Goal: Communication & Community: Answer question/provide support

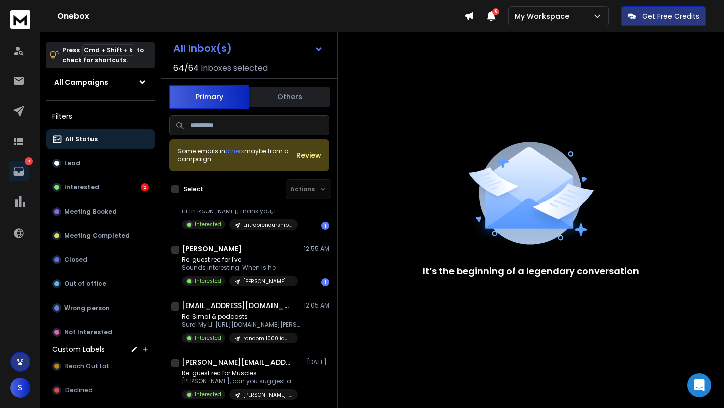
scroll to position [202, 0]
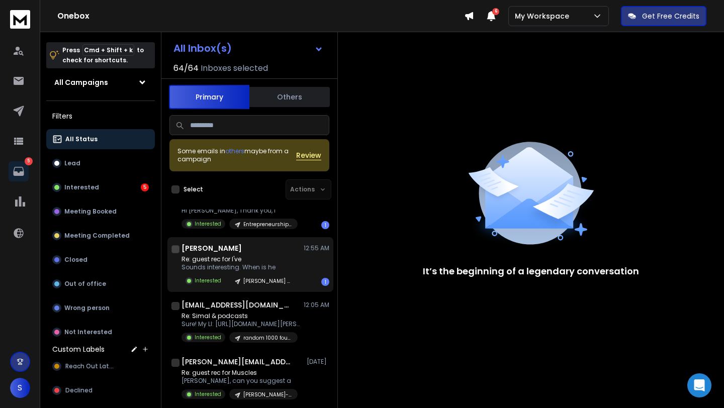
click at [277, 253] on div "Forrest Shaw 12:55 AM Re: guest rec for I've Sounds interesting. When is he Int…" at bounding box center [256, 264] width 148 height 43
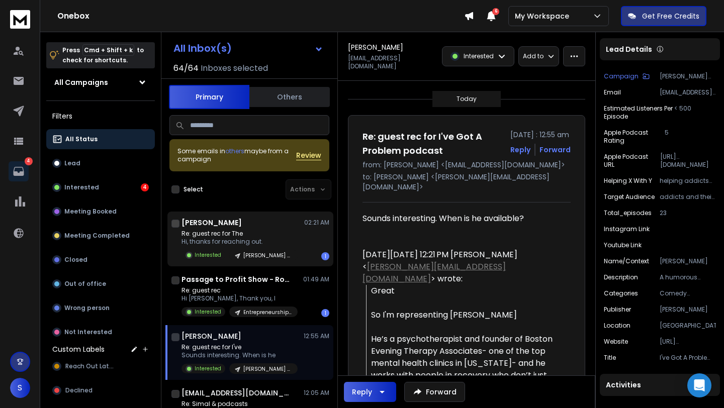
scroll to position [114, 0]
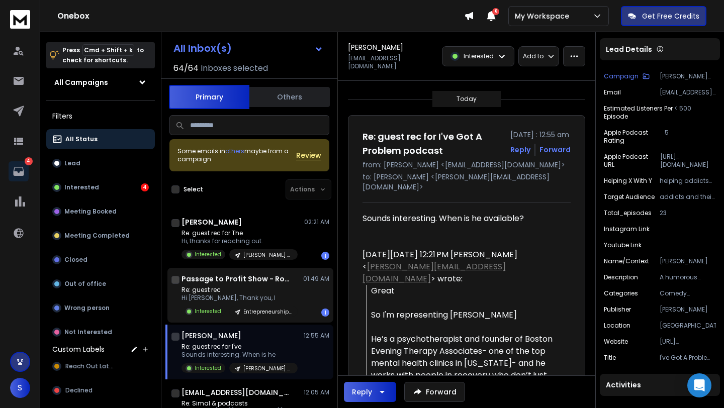
click at [275, 309] on p "Entrepreneurship #17 (b)" at bounding box center [267, 312] width 48 height 8
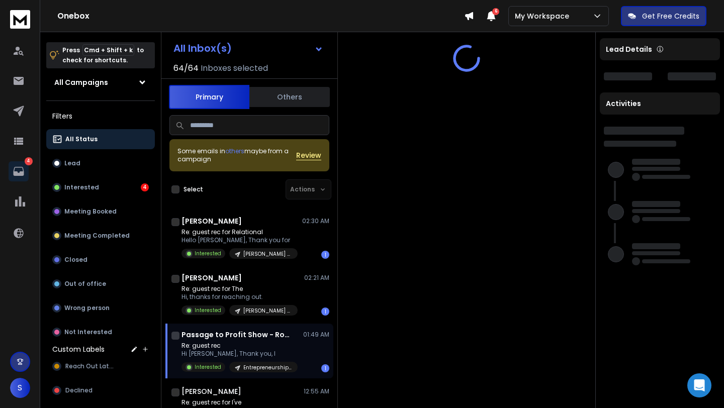
scroll to position [57, 0]
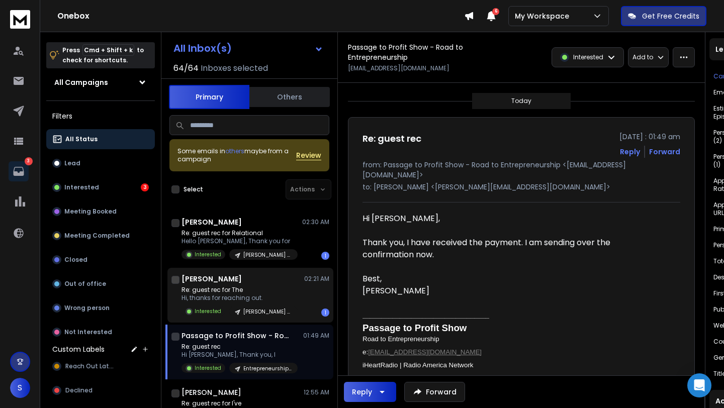
click at [283, 292] on p "Re: guest rec for The" at bounding box center [240, 290] width 116 height 8
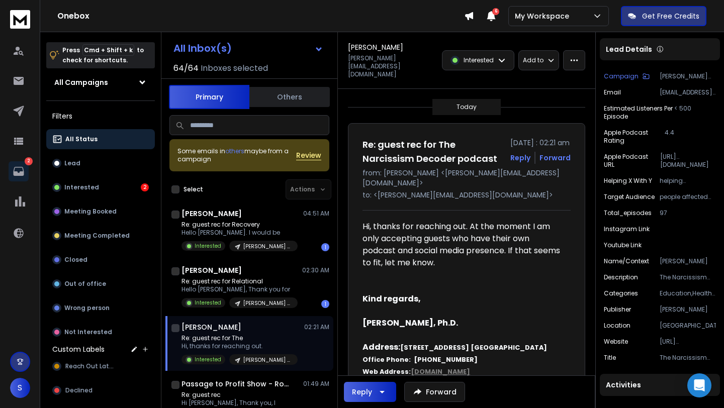
scroll to position [0, 10]
click at [476, 56] on p "Interested" at bounding box center [479, 60] width 30 height 8
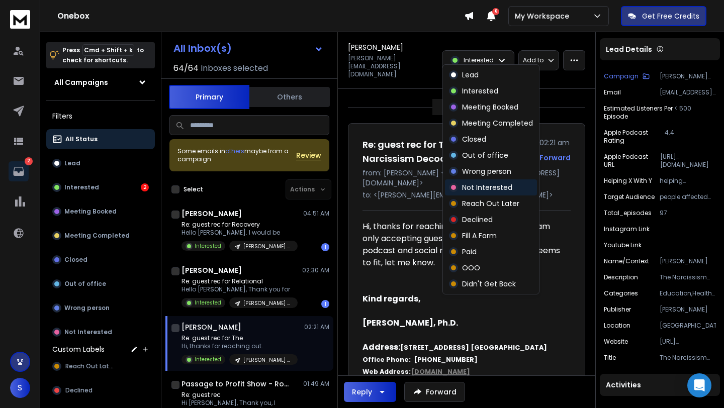
click at [489, 188] on p "Not Interested" at bounding box center [487, 188] width 50 height 10
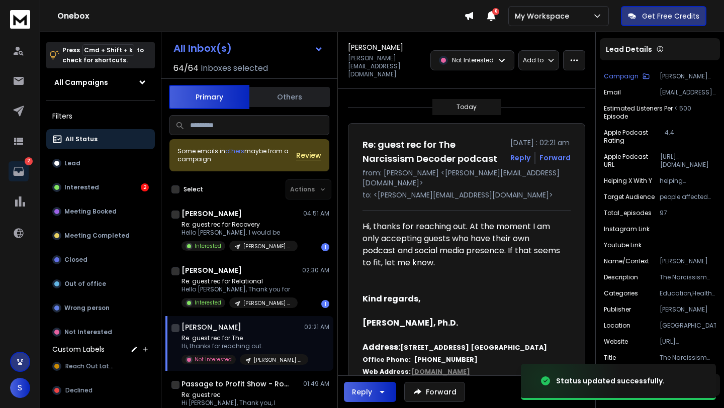
click at [531, 153] on button "Reply" at bounding box center [520, 158] width 20 height 10
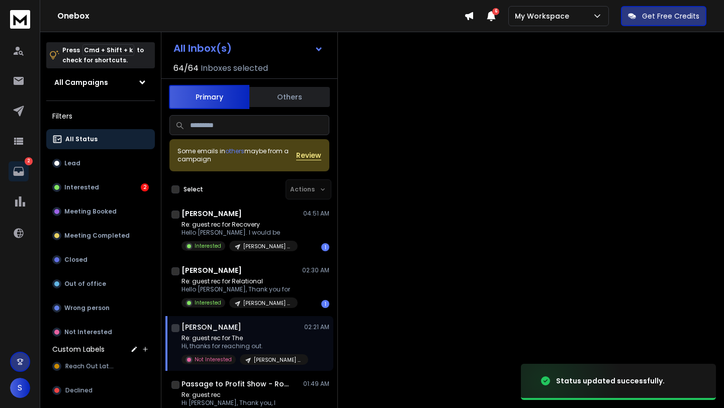
scroll to position [0, 0]
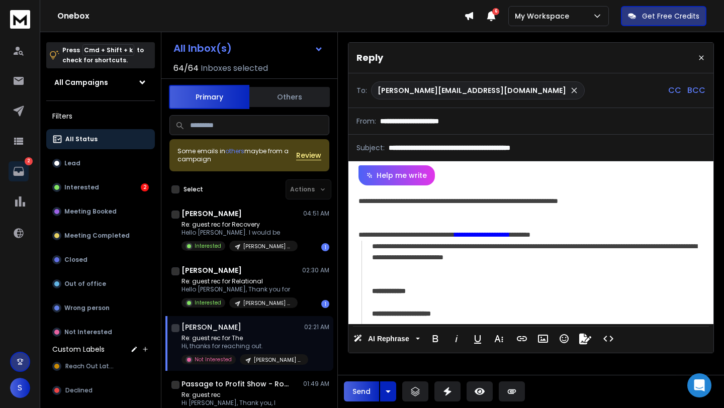
click at [671, 94] on p "CC" at bounding box center [674, 90] width 13 height 12
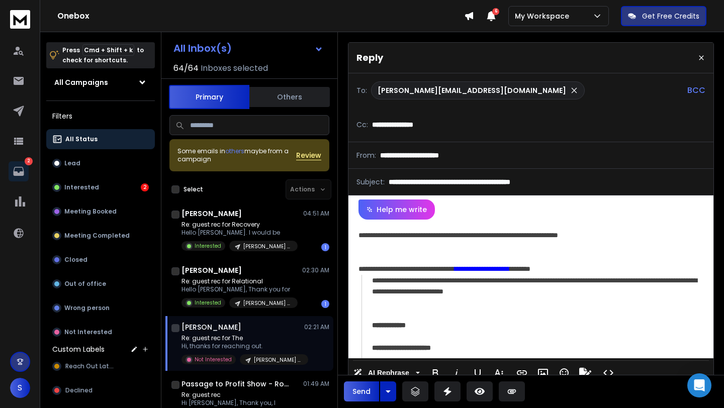
type input "**********"
click at [373, 398] on button "Send" at bounding box center [361, 392] width 35 height 20
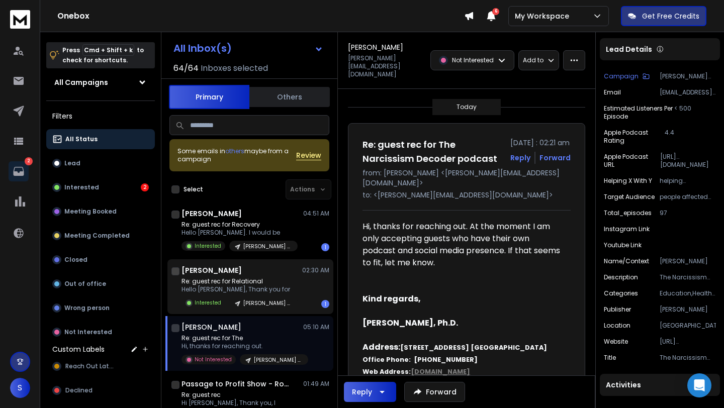
click at [225, 291] on p "Hello [PERSON_NAME], Thank you for" at bounding box center [240, 290] width 116 height 8
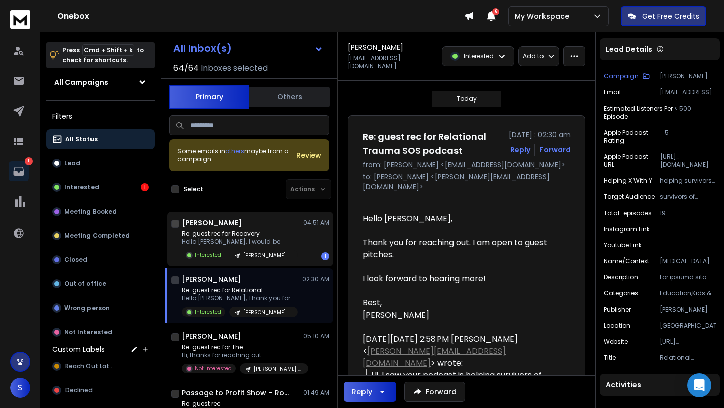
click at [272, 241] on p "Hello Elena. I would be" at bounding box center [240, 242] width 116 height 8
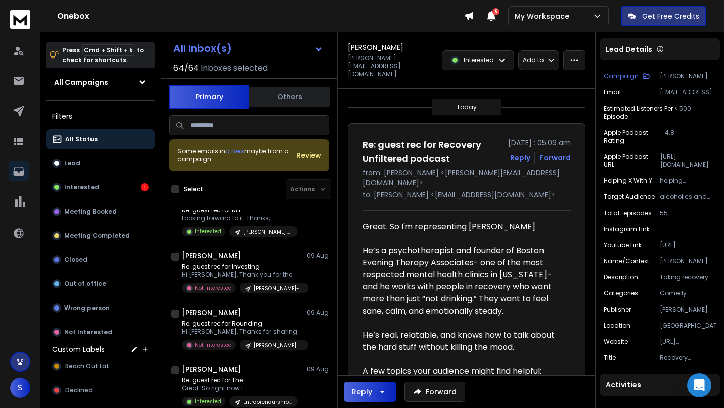
scroll to position [811, 0]
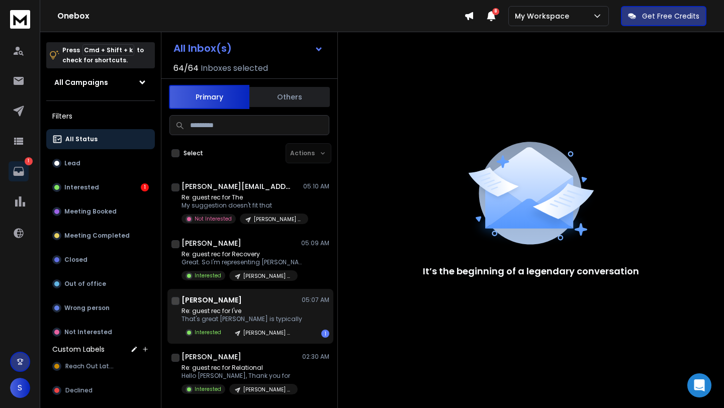
click at [279, 281] on div "Re: guest rec for Recovery Great. So I'm representing [PERSON_NAME] Interested …" at bounding box center [242, 265] width 121 height 31
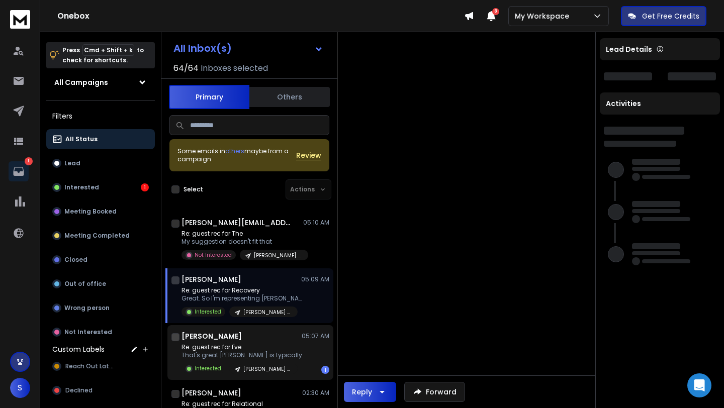
click at [279, 353] on p "That's great [PERSON_NAME] is typically" at bounding box center [242, 356] width 121 height 8
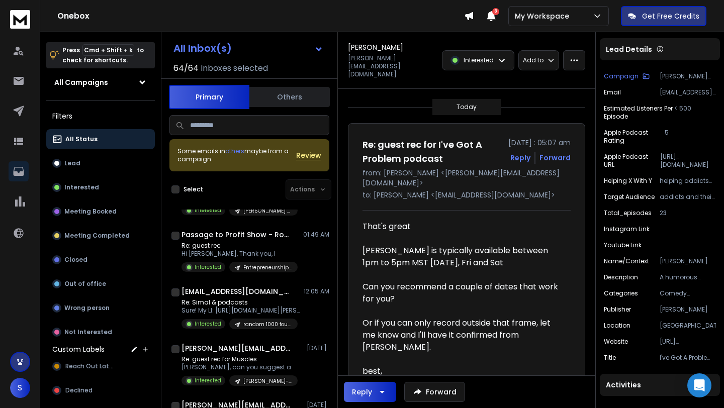
scroll to position [207, 0]
